Goal: Task Accomplishment & Management: Use online tool/utility

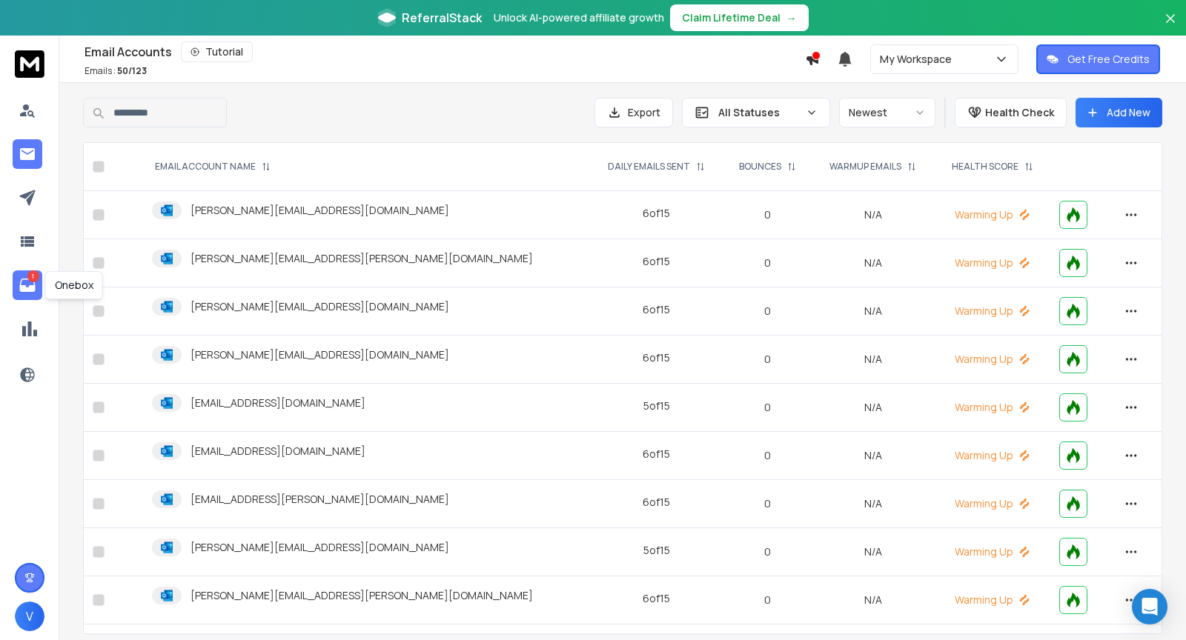
click at [26, 275] on link "1" at bounding box center [28, 285] width 30 height 30
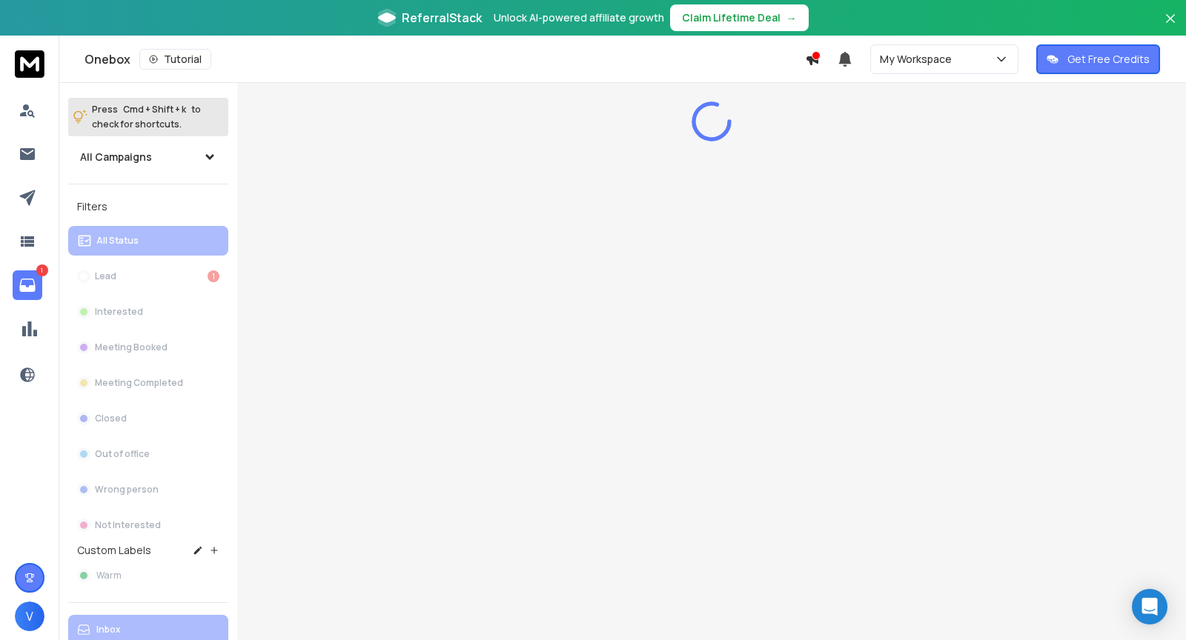
click at [179, 285] on div "All Status Lead 1 Interested Meeting Booked Meeting Completed Closed Out of off…" at bounding box center [148, 383] width 160 height 314
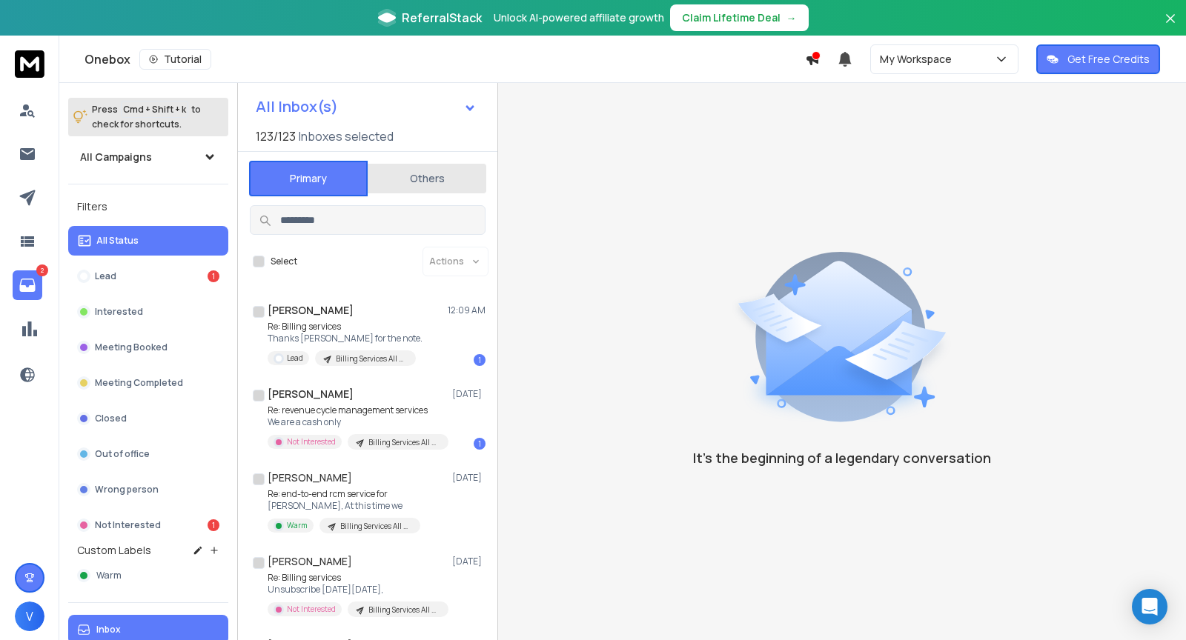
click at [179, 285] on button "Lead 1" at bounding box center [148, 277] width 160 height 30
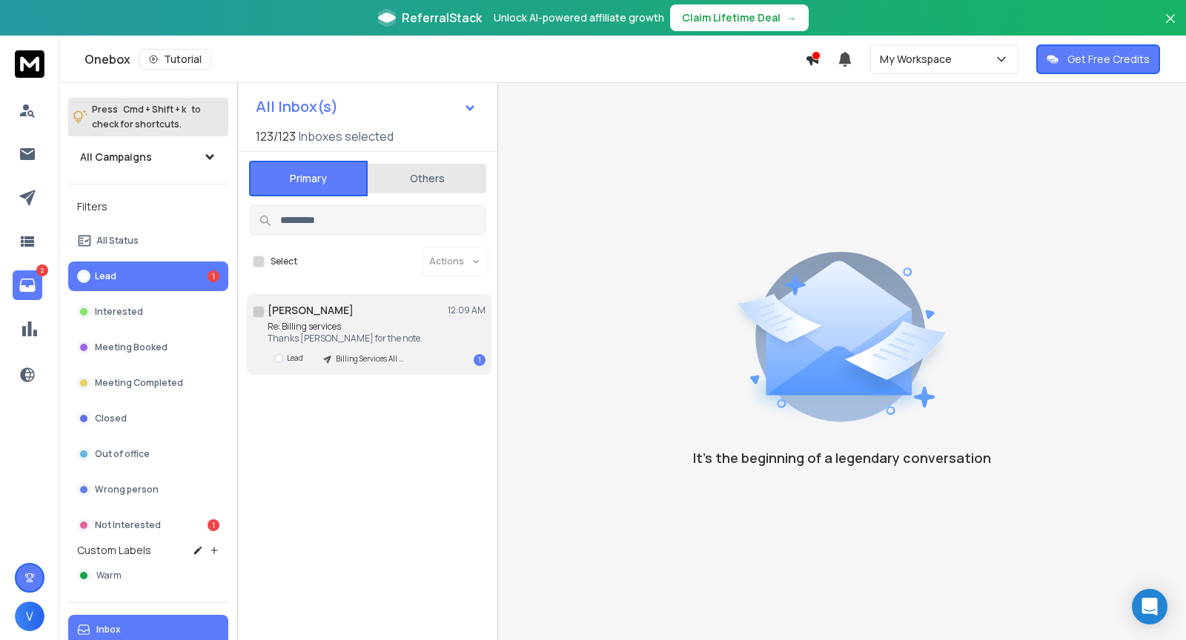
click at [377, 317] on div "[PERSON_NAME] 12:09 AM" at bounding box center [377, 310] width 218 height 15
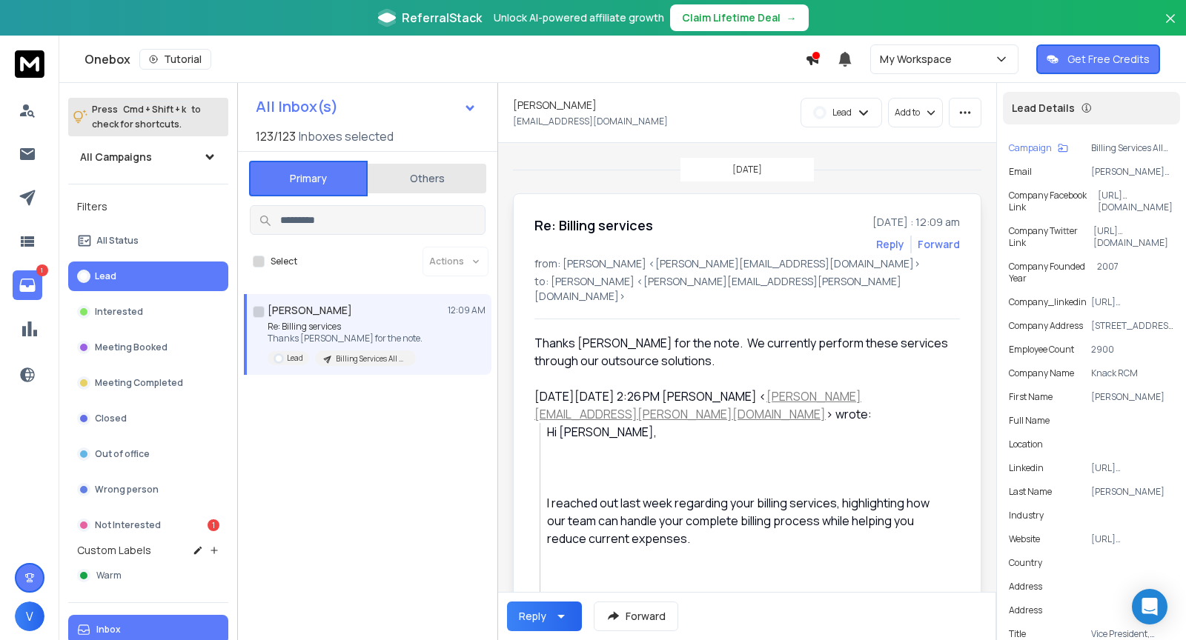
click at [855, 111] on div "Lead" at bounding box center [841, 113] width 80 height 28
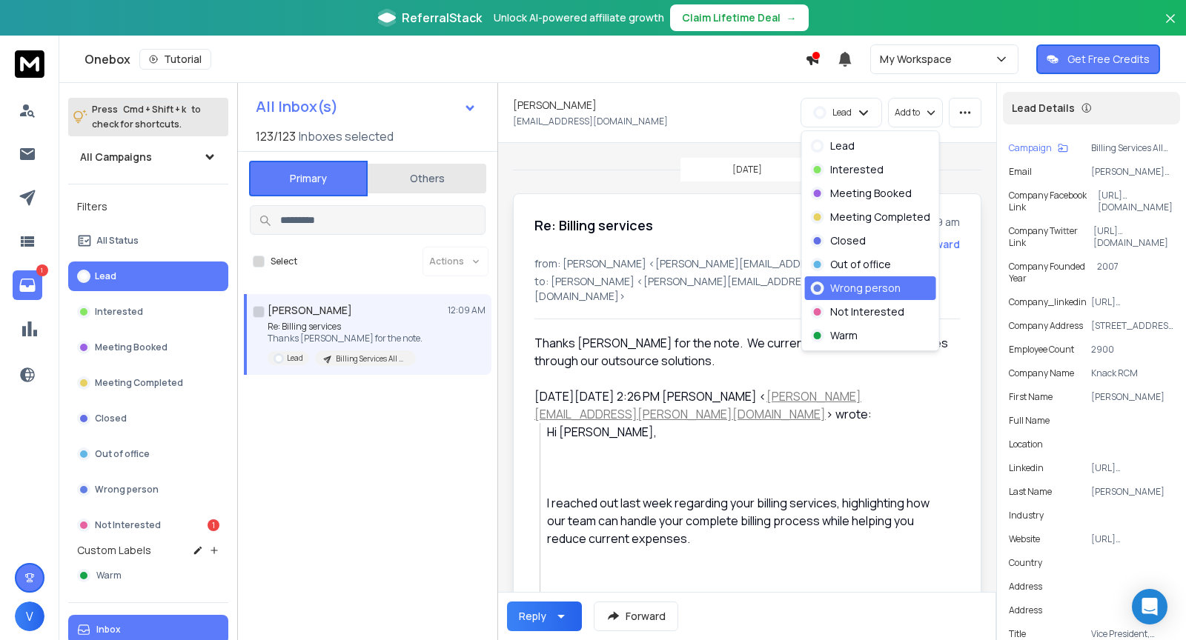
click at [857, 291] on p "Wrong person" at bounding box center [865, 288] width 70 height 15
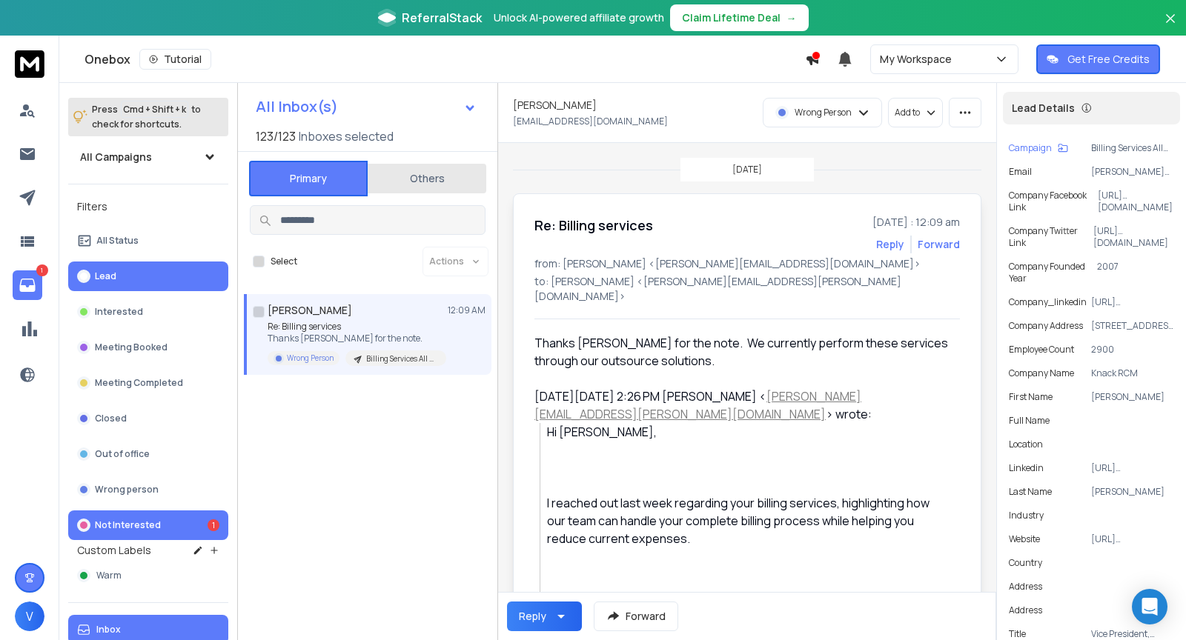
click at [138, 522] on p "Not Interested" at bounding box center [128, 525] width 66 height 12
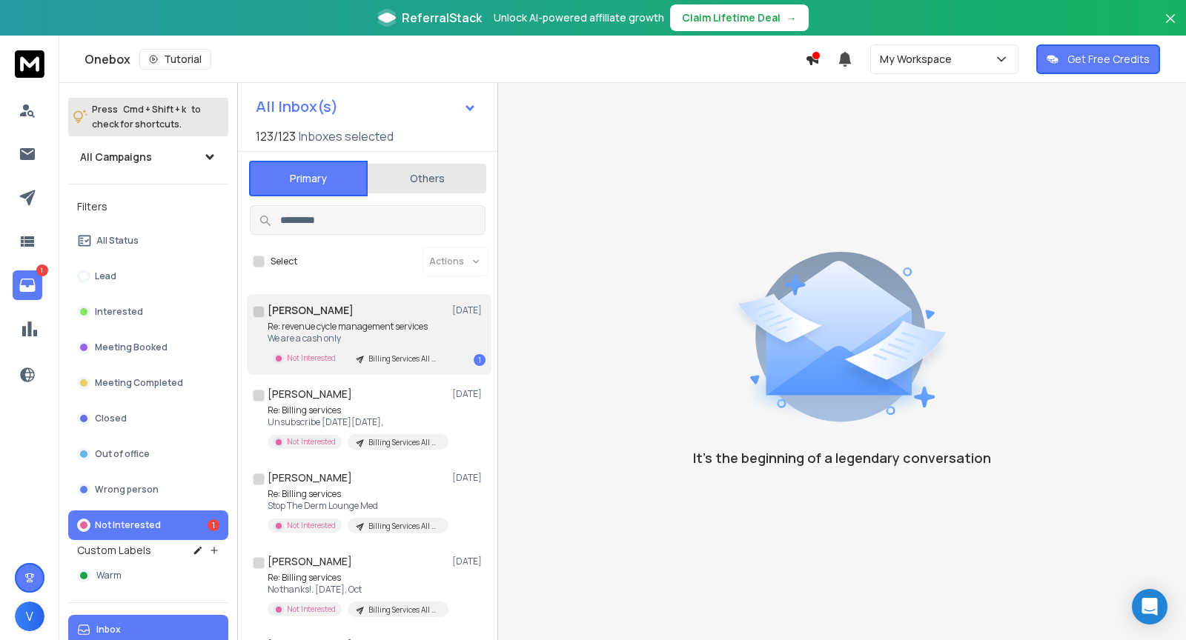
click at [325, 336] on p "We are a cash only" at bounding box center [357, 339] width 178 height 12
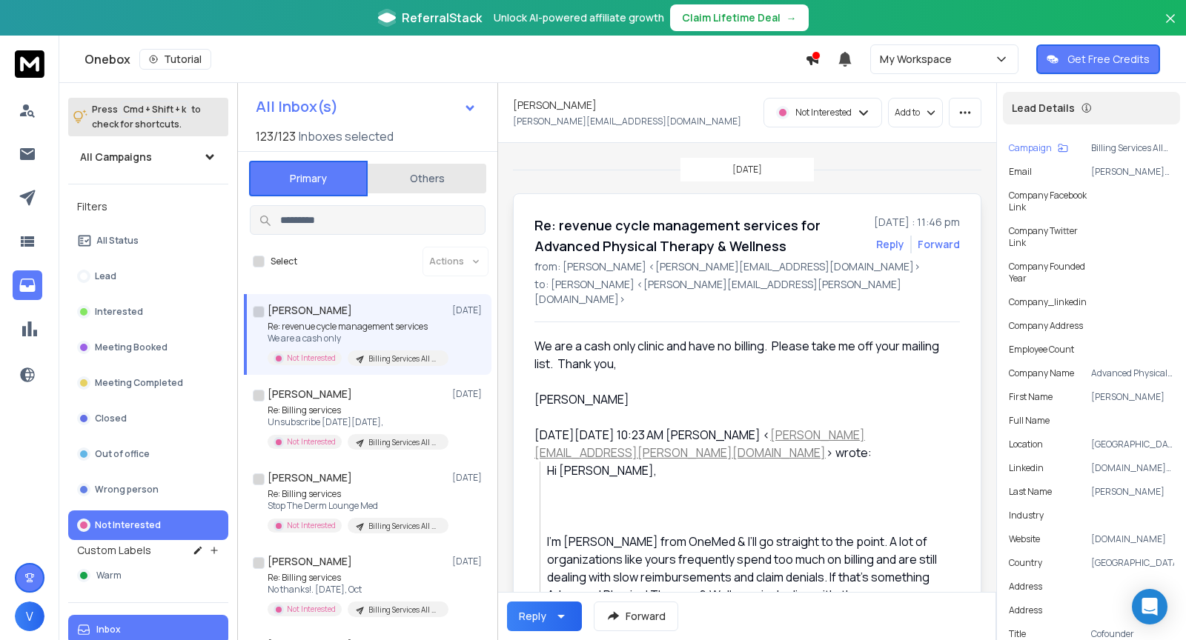
click at [813, 111] on p "Not Interested" at bounding box center [823, 113] width 56 height 12
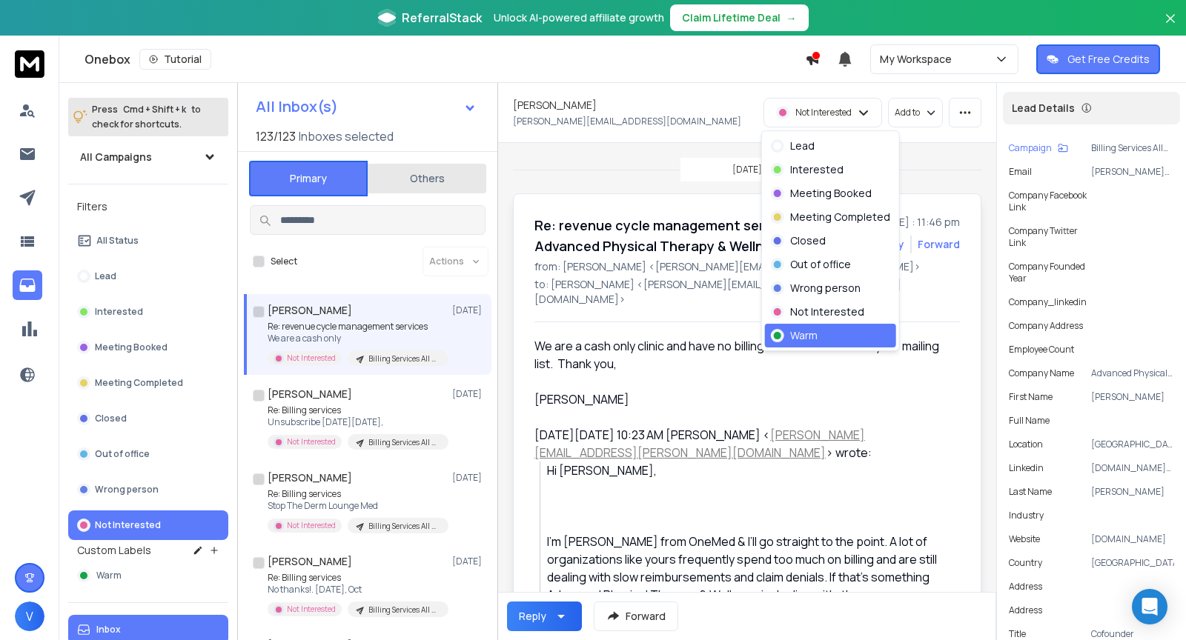
click at [815, 335] on p "Warm" at bounding box center [803, 335] width 27 height 15
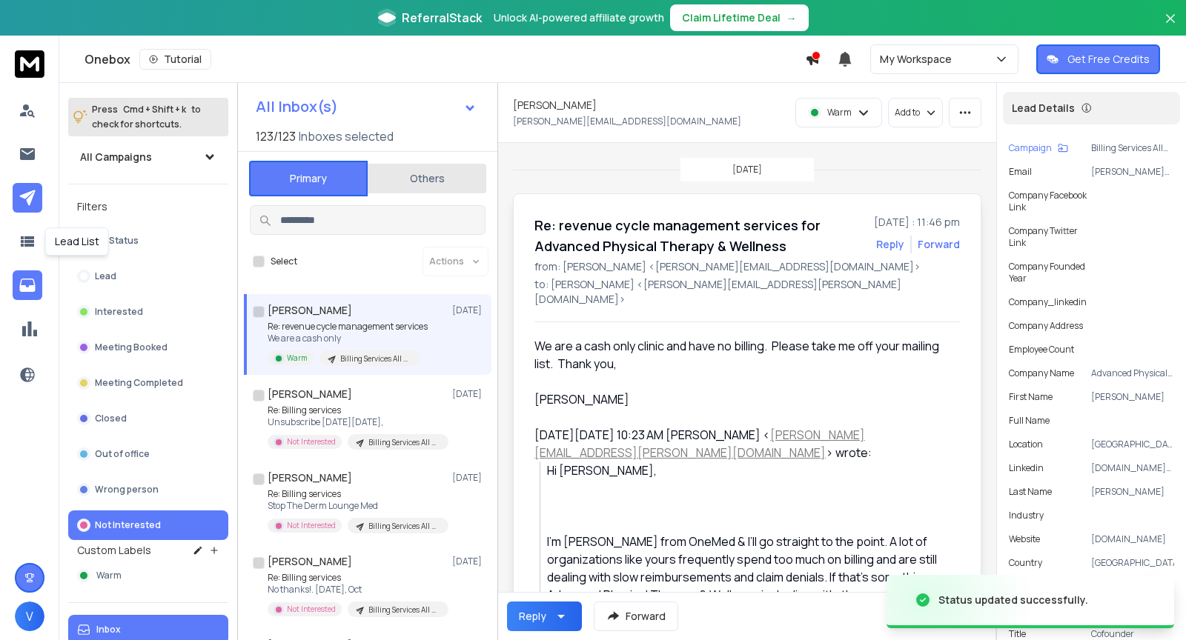
click at [29, 199] on icon at bounding box center [27, 198] width 16 height 16
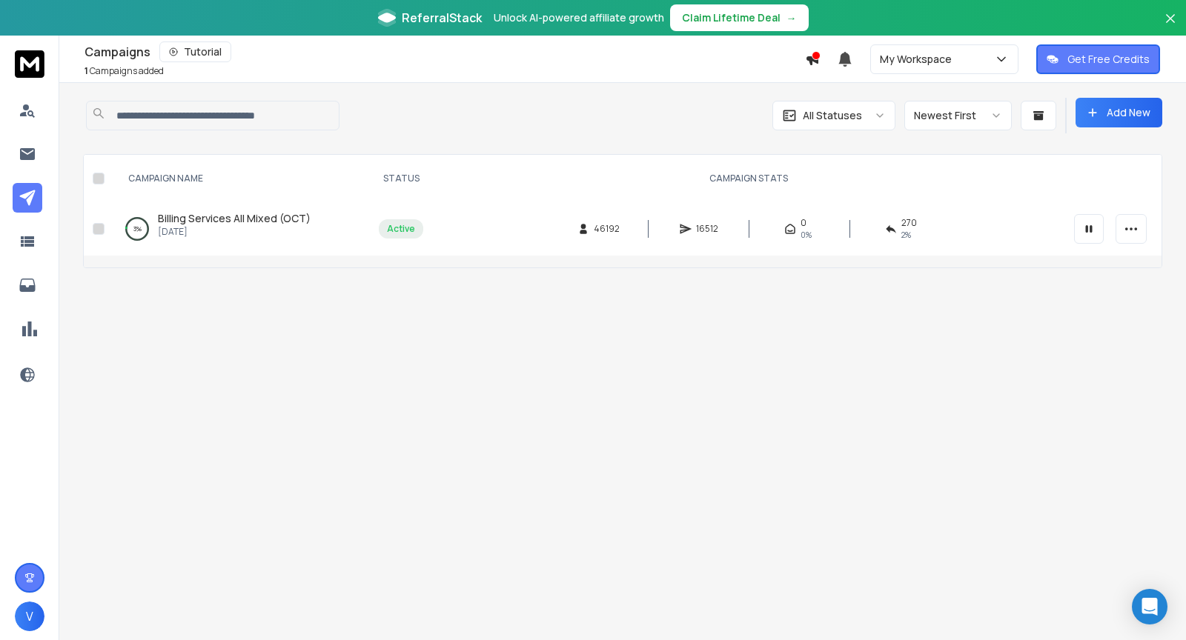
click at [1168, 19] on icon "Close banner" at bounding box center [1170, 18] width 9 height 9
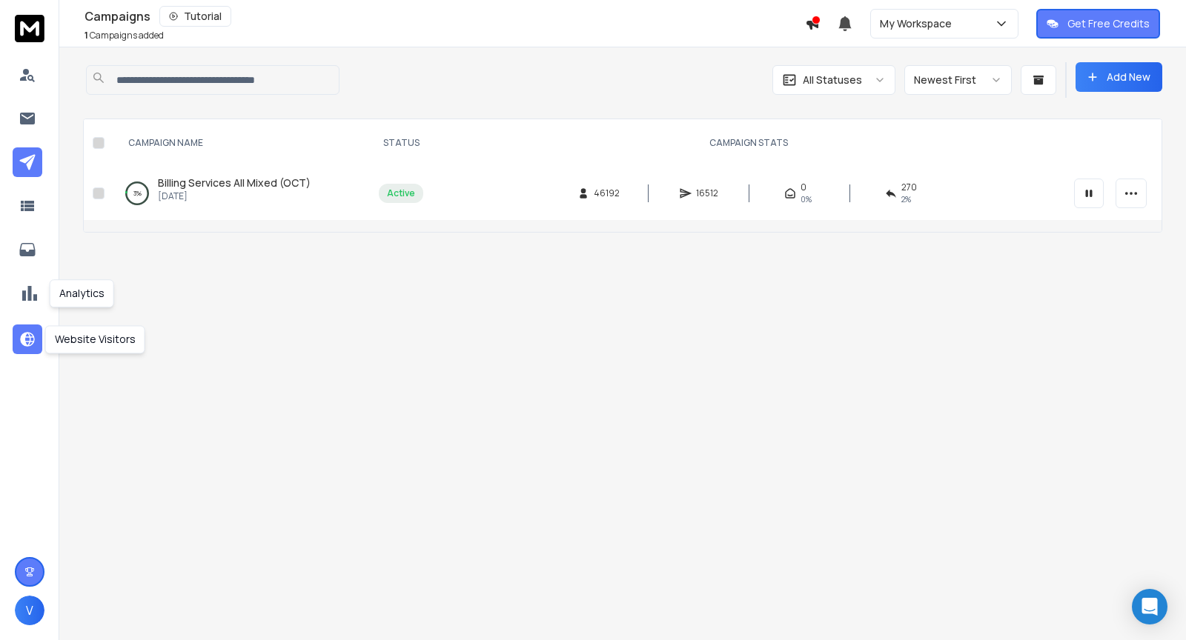
click at [31, 343] on icon at bounding box center [27, 339] width 15 height 15
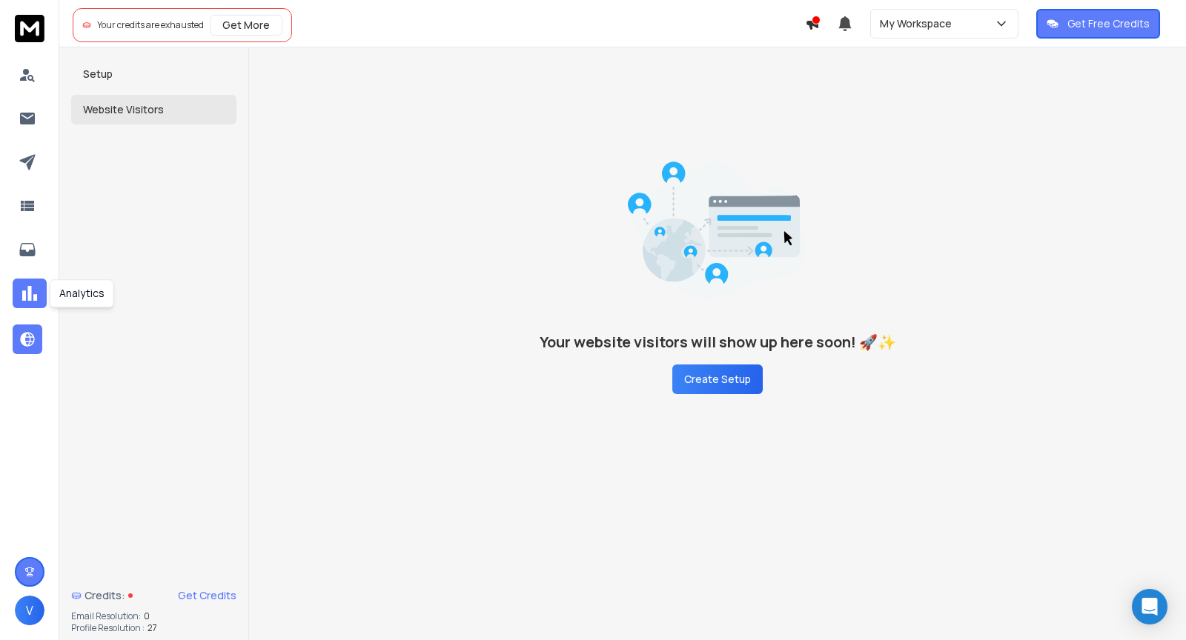
click at [31, 290] on icon at bounding box center [30, 293] width 22 height 22
